Goal: Navigation & Orientation: Understand site structure

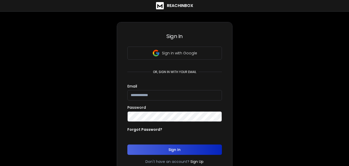
click at [148, 61] on div "Sign in with Google or, sign in with your email Email Password Forgot Password?…" at bounding box center [174, 113] width 95 height 134
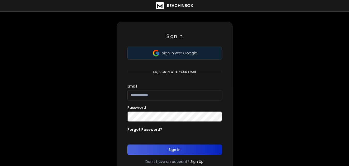
click at [148, 54] on button "Sign in with Google" at bounding box center [174, 52] width 95 height 13
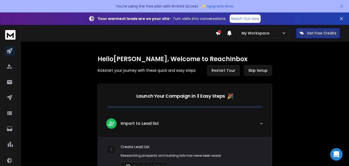
scroll to position [85, 0]
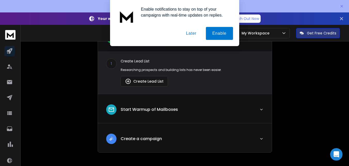
click at [186, 38] on button "Later" at bounding box center [190, 33] width 23 height 13
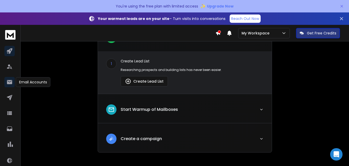
click at [10, 84] on icon at bounding box center [9, 82] width 5 height 4
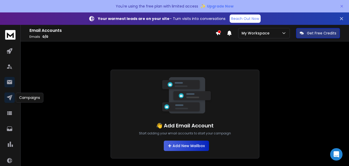
click at [10, 94] on link at bounding box center [9, 97] width 10 height 10
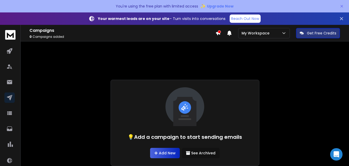
scroll to position [5, 0]
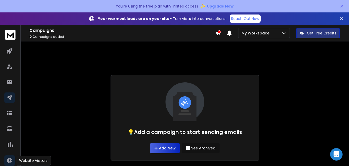
click at [11, 159] on icon at bounding box center [9, 160] width 5 height 5
